Goal: Task Accomplishment & Management: Manage account settings

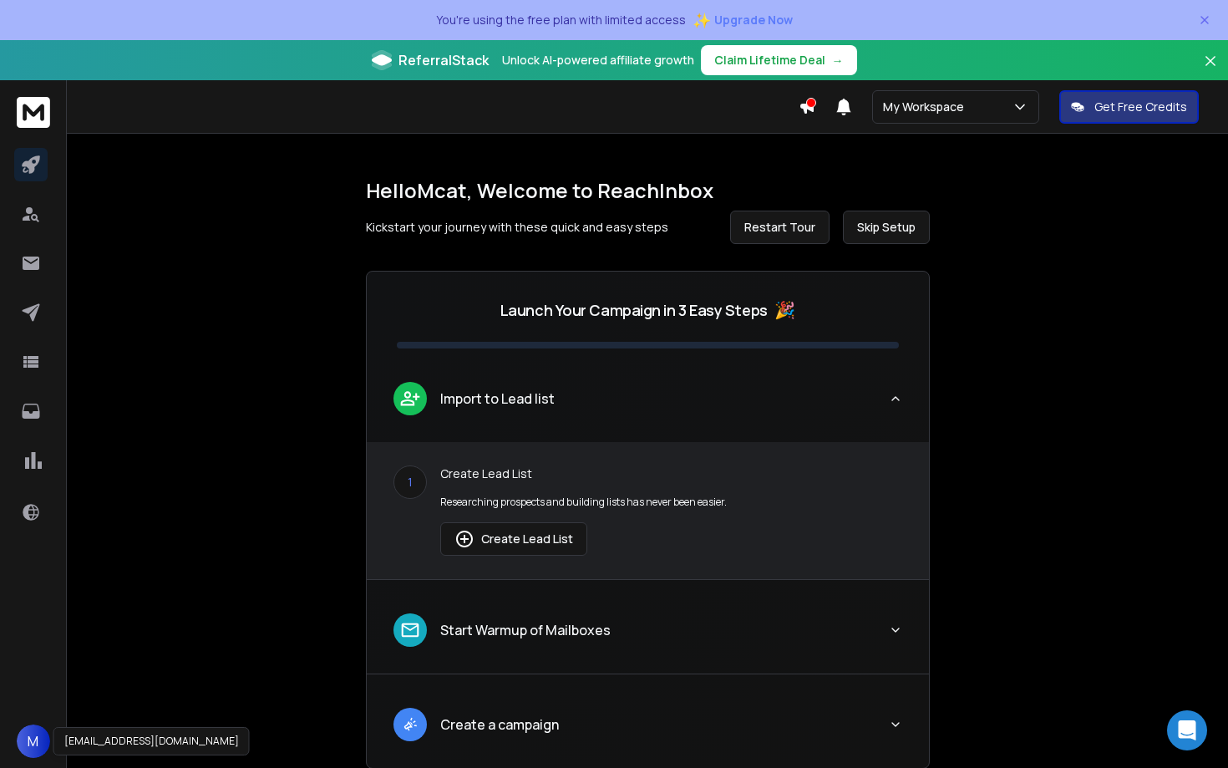
click at [35, 733] on span "M" at bounding box center [33, 740] width 33 height 33
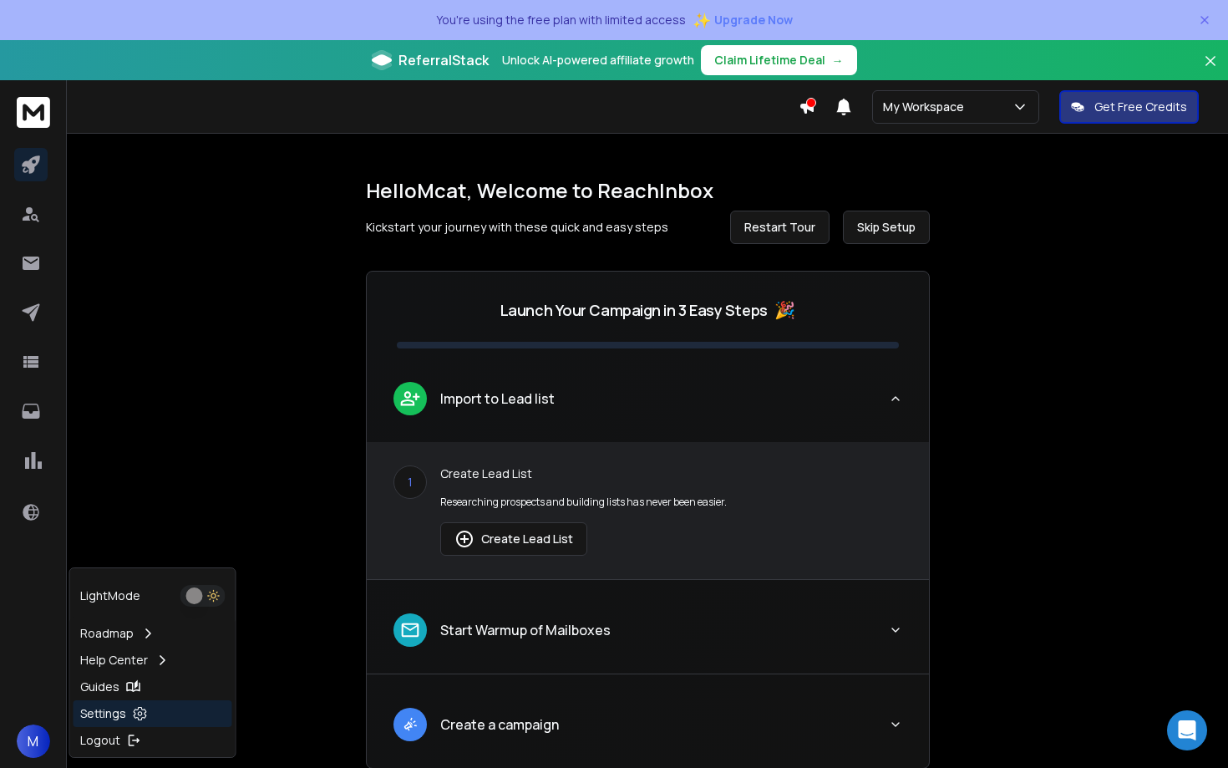
click at [113, 725] on div "Settings" at bounding box center [153, 713] width 159 height 27
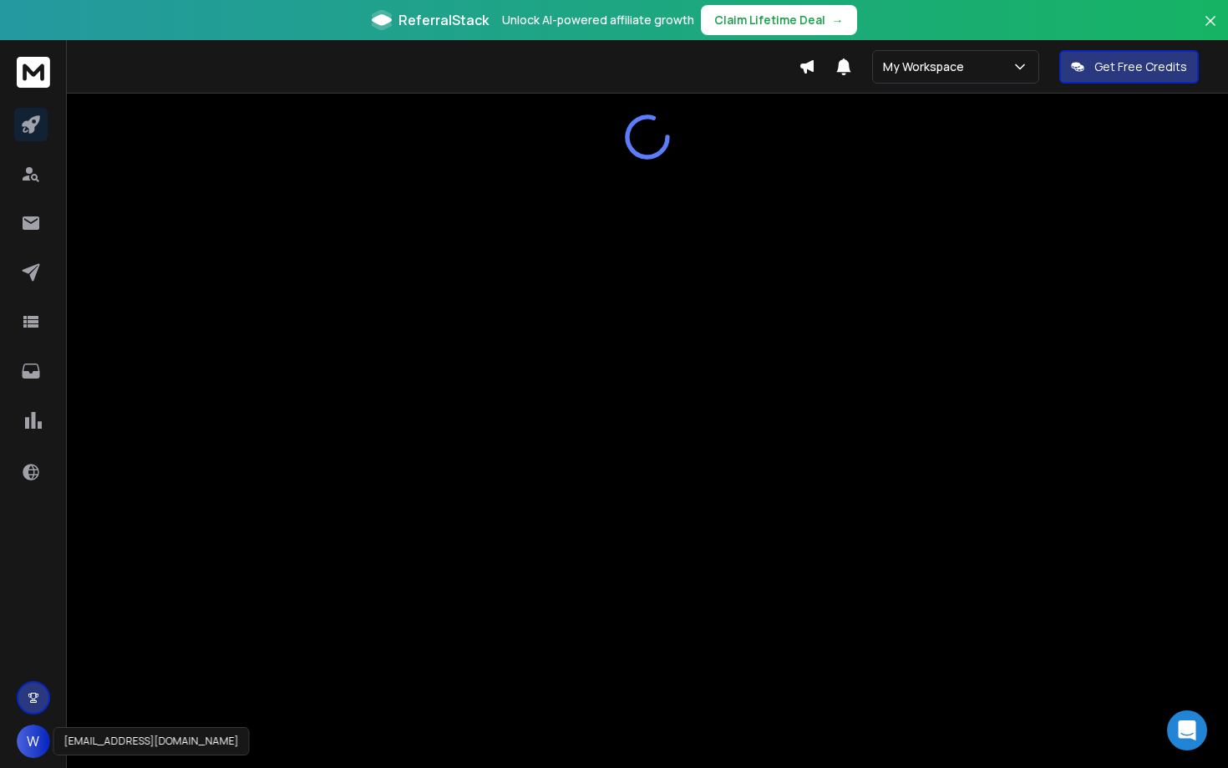
click at [29, 754] on span "W" at bounding box center [33, 740] width 33 height 33
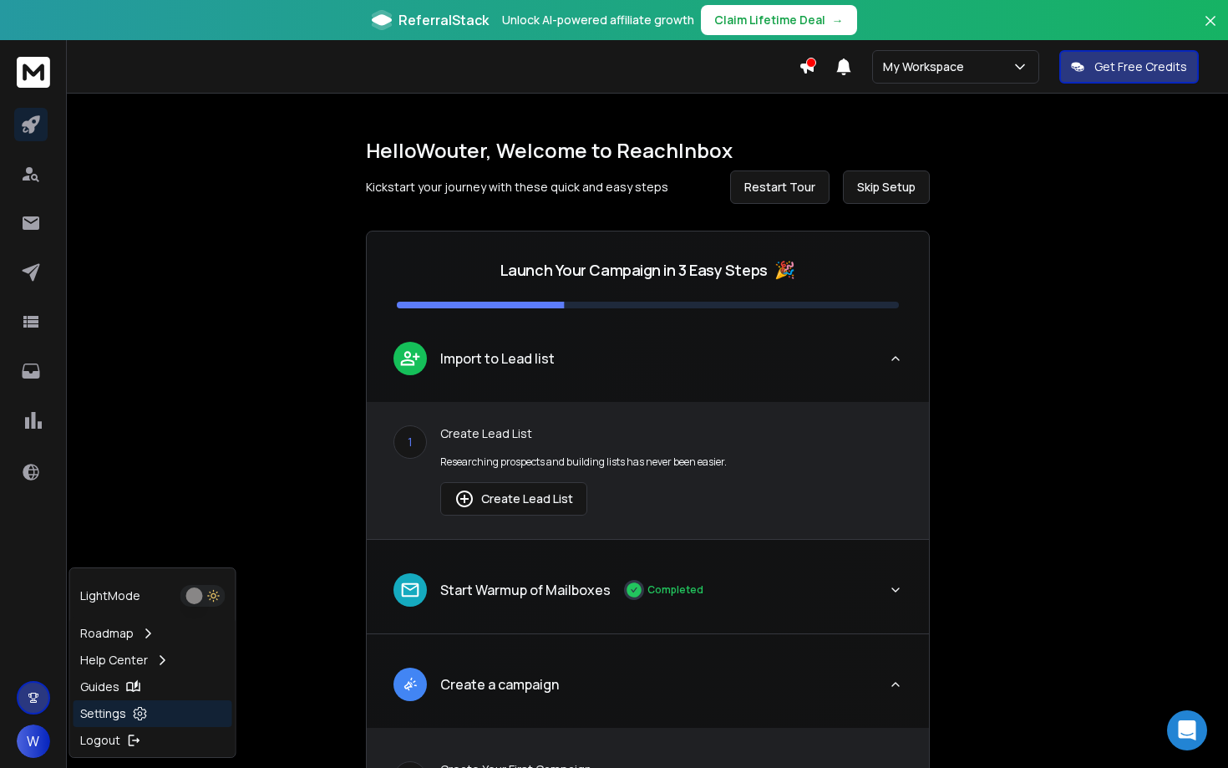
click at [135, 718] on icon at bounding box center [140, 713] width 15 height 15
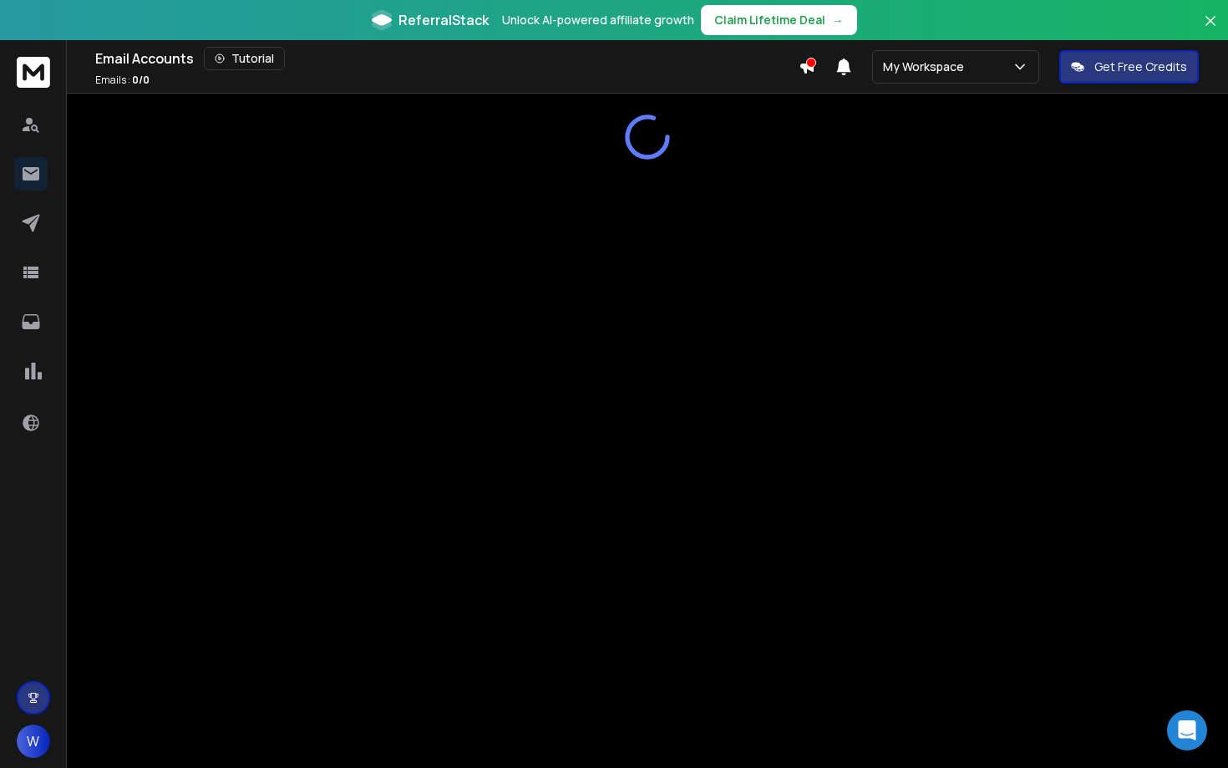
click at [847, 182] on div "ReferralStack Unlock AI-powered affiliate growth Lifetime Deals available! Clai…" at bounding box center [614, 384] width 1228 height 768
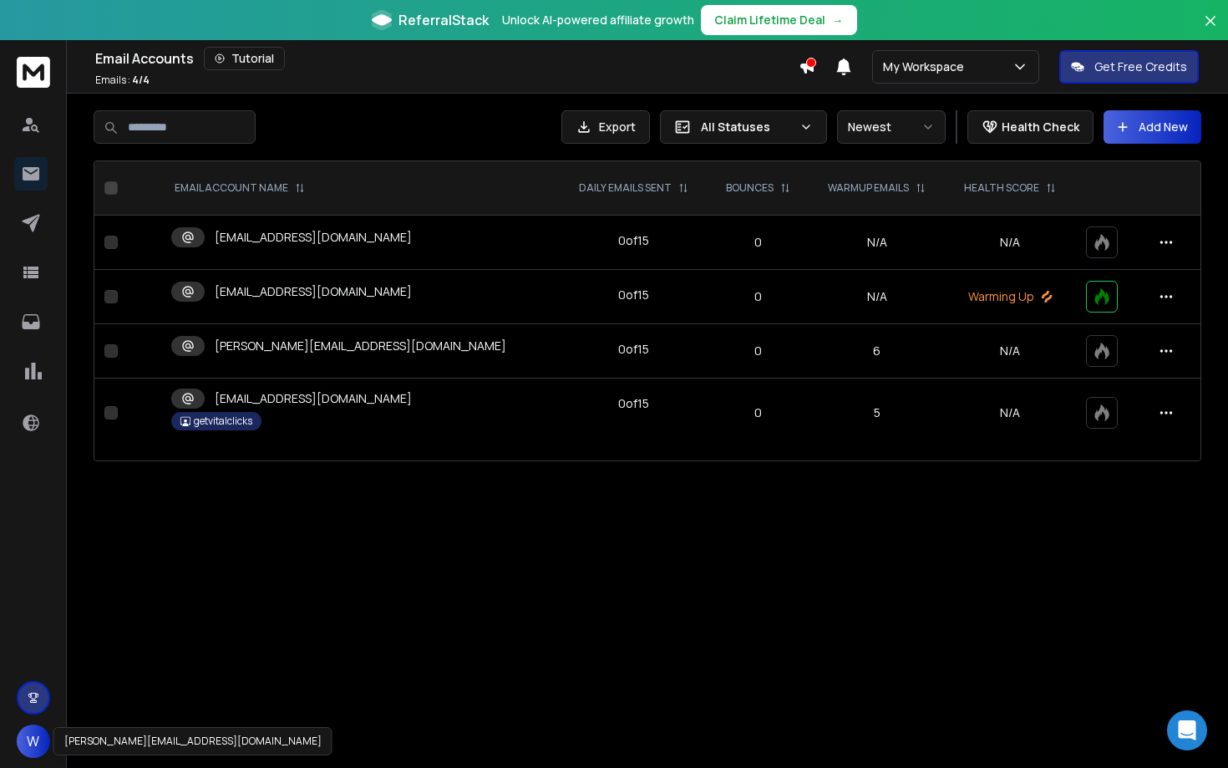
click at [22, 743] on span "W" at bounding box center [33, 740] width 33 height 33
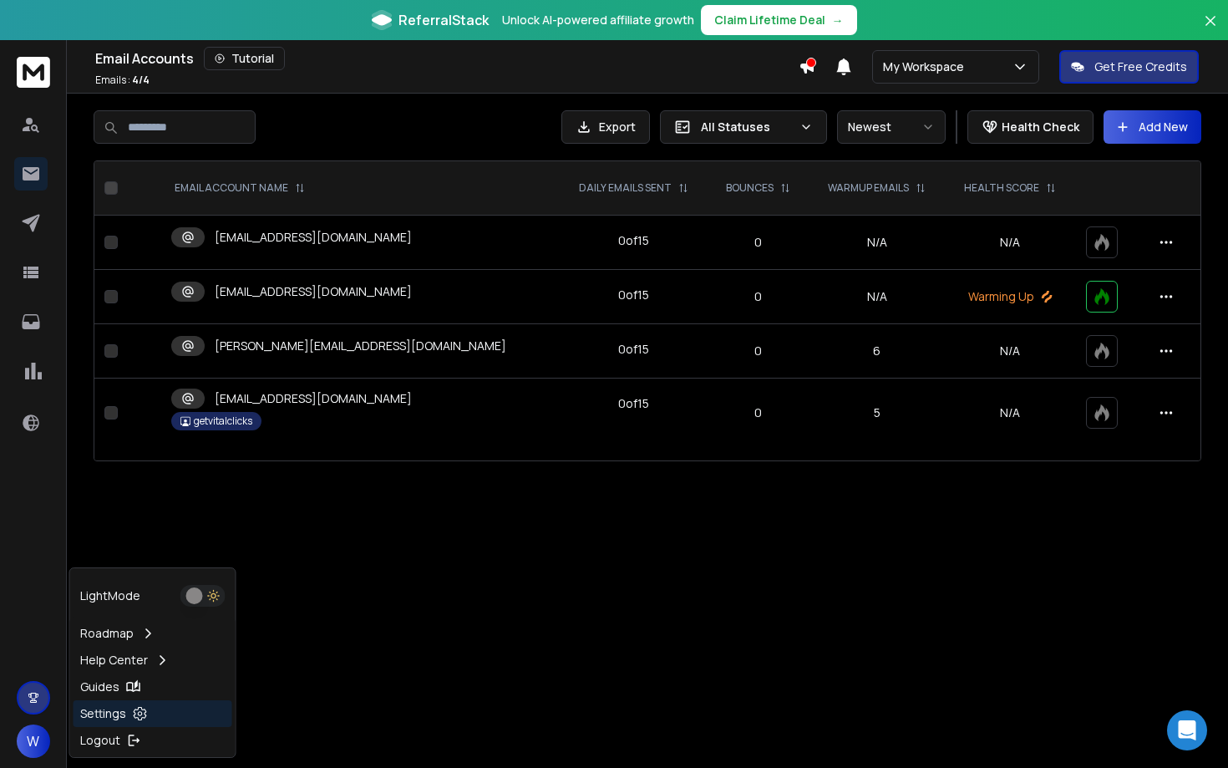
click at [117, 718] on p "Settings" at bounding box center [103, 713] width 46 height 17
